Goal: Task Accomplishment & Management: Manage account settings

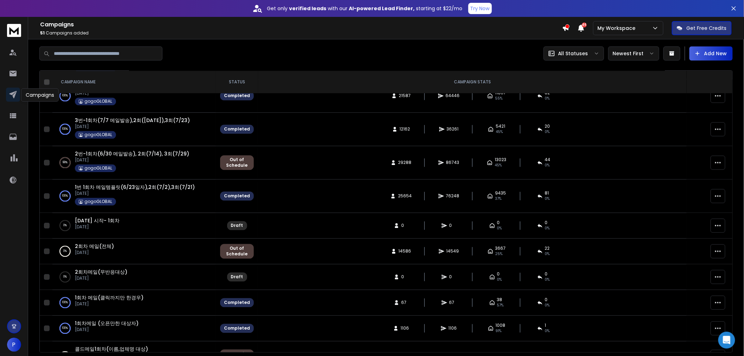
scroll to position [571, 0]
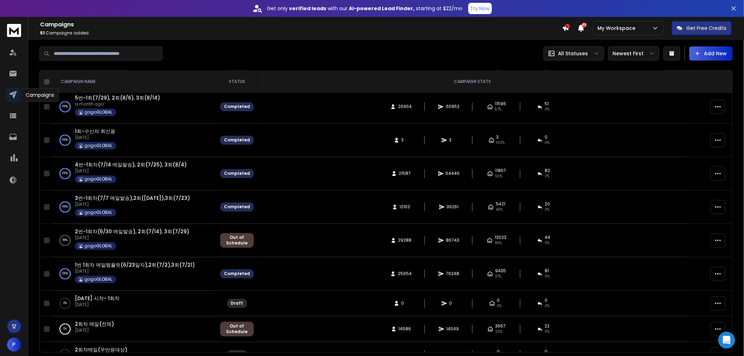
click at [156, 174] on p "[DATE]" at bounding box center [131, 171] width 112 height 6
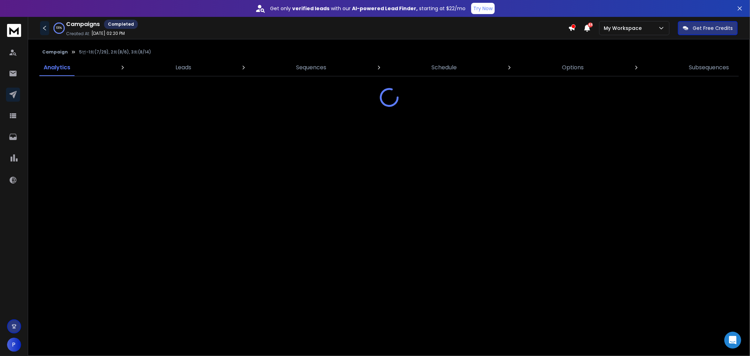
click at [44, 30] on icon at bounding box center [44, 28] width 6 height 6
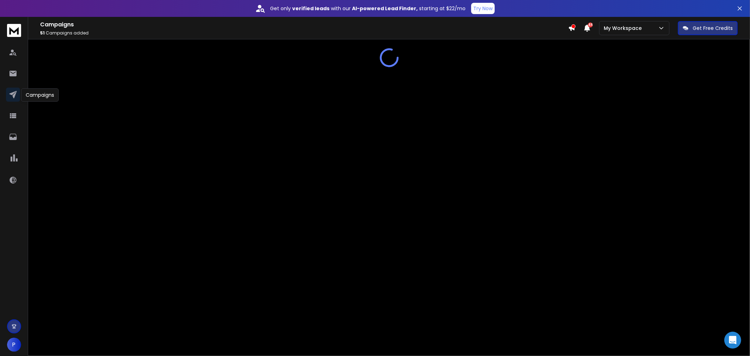
click at [16, 95] on icon at bounding box center [13, 94] width 8 height 8
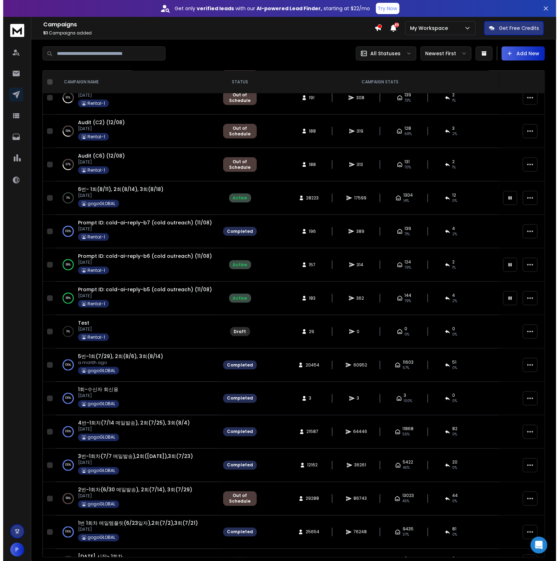
scroll to position [312, 0]
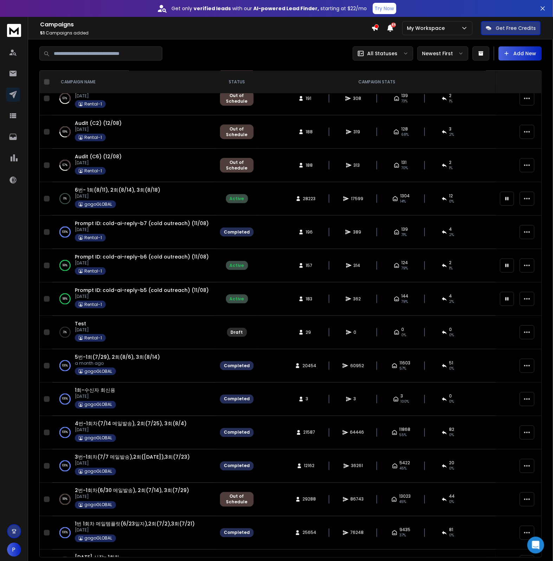
click at [140, 202] on div "gogoGLOBAL" at bounding box center [117, 204] width 85 height 8
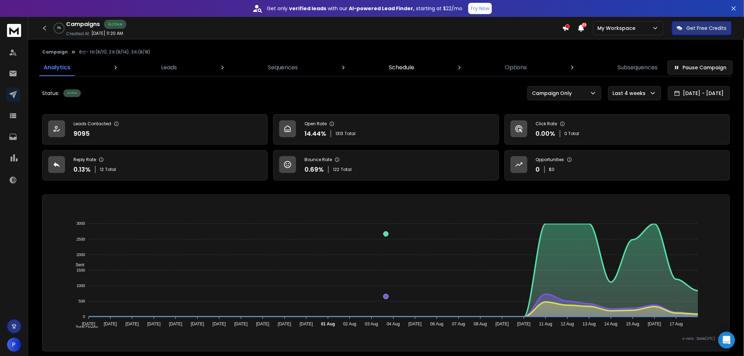
click at [405, 67] on p "Schedule" at bounding box center [401, 67] width 25 height 8
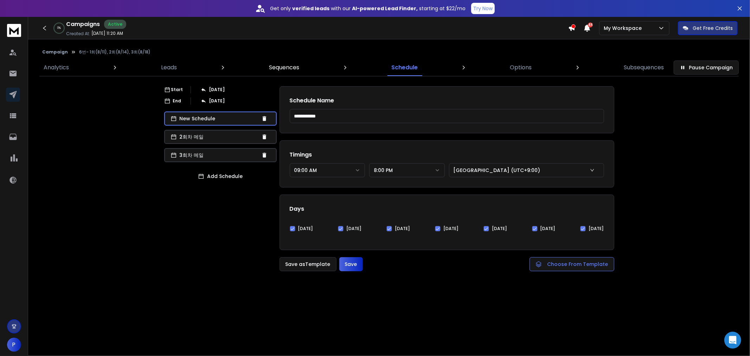
click at [275, 68] on p "Sequences" at bounding box center [284, 67] width 30 height 8
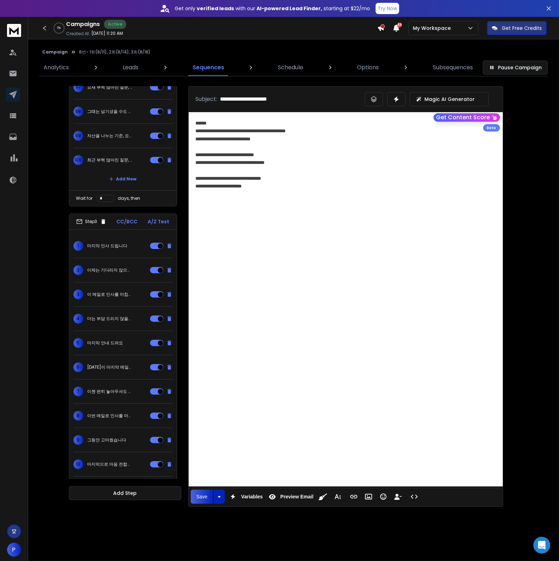
scroll to position [4923, 0]
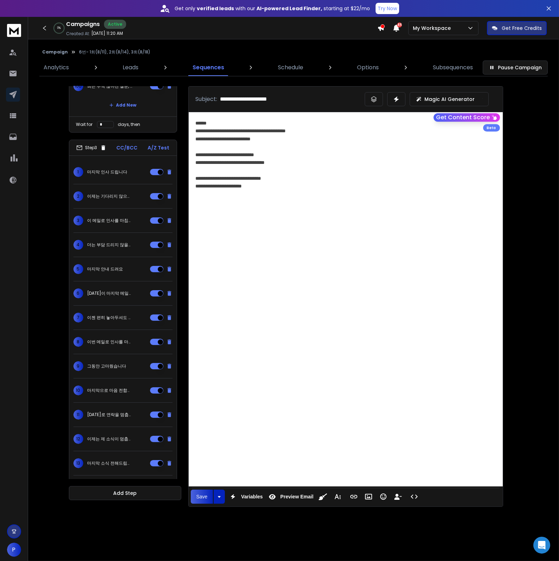
drag, startPoint x: 105, startPoint y: 131, endPoint x: 101, endPoint y: 129, distance: 4.6
click at [101, 128] on input "*" at bounding box center [105, 124] width 17 height 7
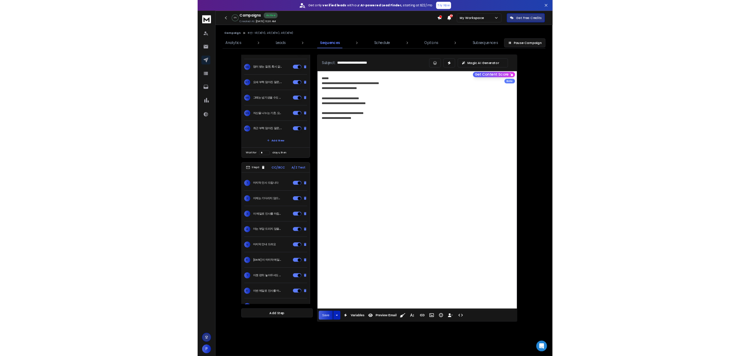
scroll to position [4845, 0]
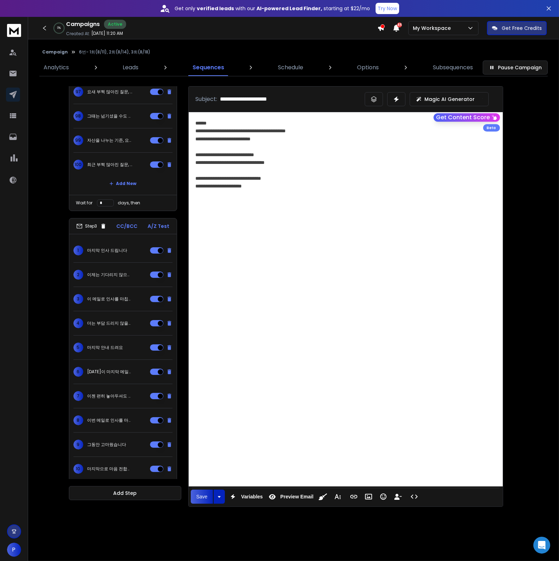
type input "**********"
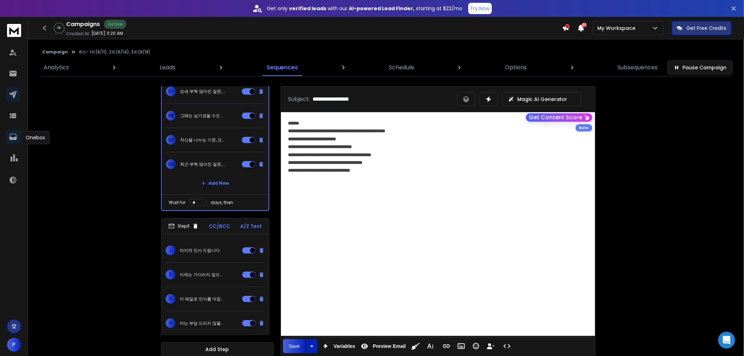
click at [10, 143] on link at bounding box center [13, 137] width 14 height 14
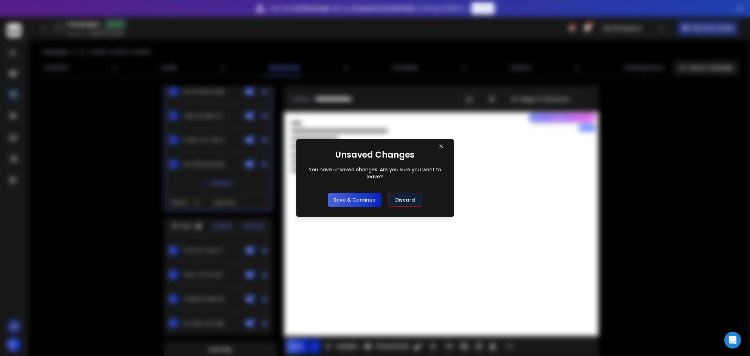
click at [443, 145] on icon at bounding box center [441, 146] width 6 height 6
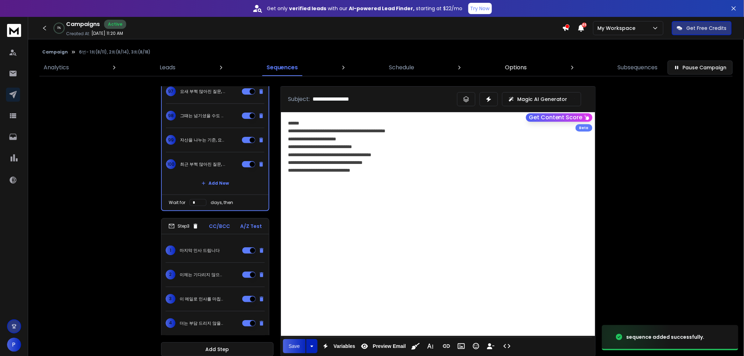
click at [523, 69] on p "Options" at bounding box center [516, 67] width 22 height 8
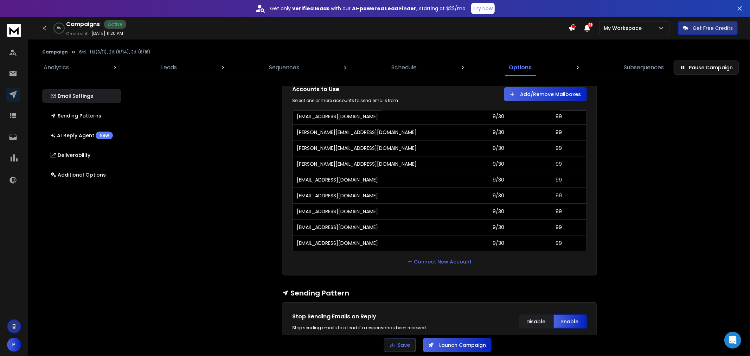
scroll to position [39, 0]
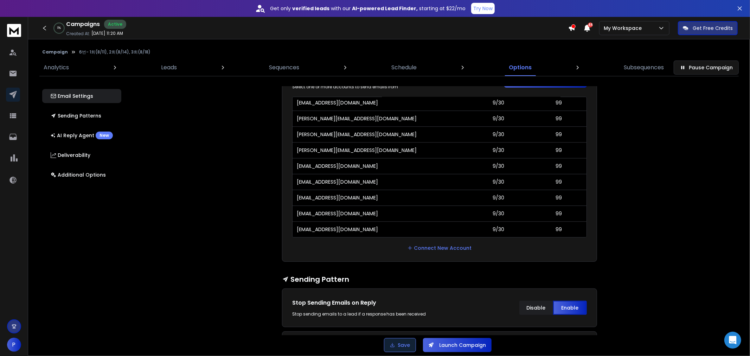
click at [404, 346] on button "Save" at bounding box center [400, 345] width 32 height 14
click at [444, 344] on button "Launch Campaign" at bounding box center [457, 345] width 69 height 14
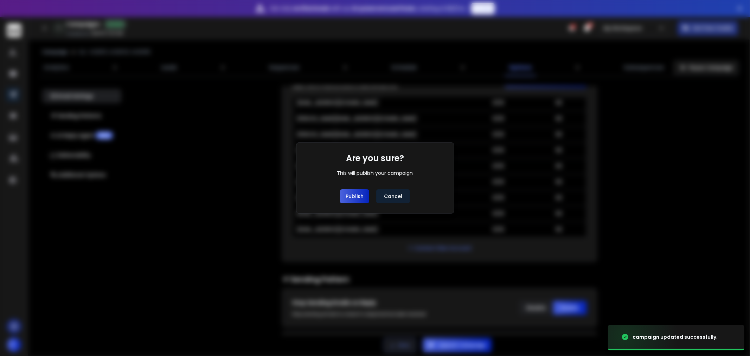
click at [353, 196] on button "Publish" at bounding box center [354, 196] width 29 height 14
